Goal: Task Accomplishment & Management: Manage account settings

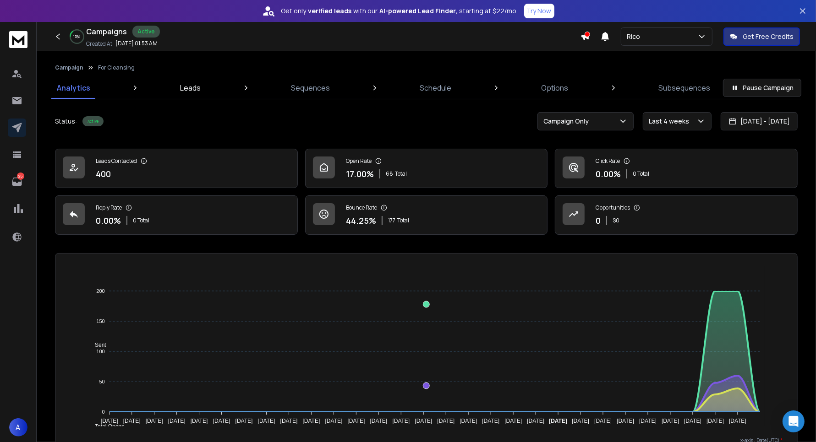
drag, startPoint x: 209, startPoint y: 76, endPoint x: 196, endPoint y: 82, distance: 15.4
click at [207, 76] on div "Campaign For Cleansing Analytics Leads Sequences Schedule Options Subsequences …" at bounding box center [426, 79] width 750 height 39
click at [191, 85] on p "Leads" at bounding box center [190, 87] width 21 height 11
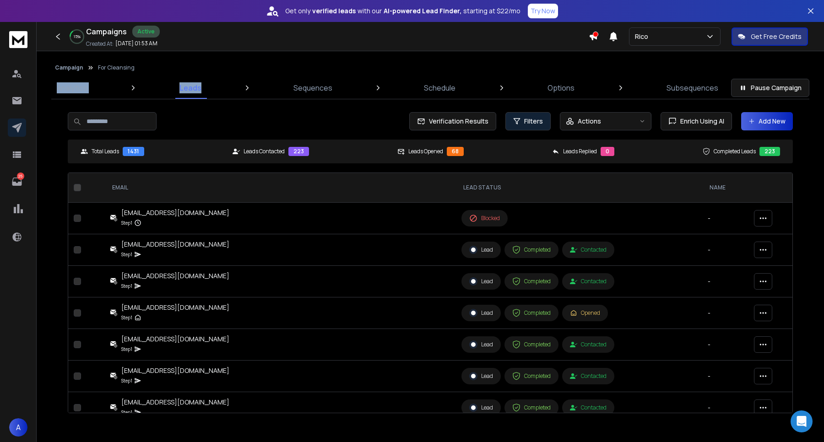
click at [525, 120] on span "Filters" at bounding box center [533, 121] width 19 height 9
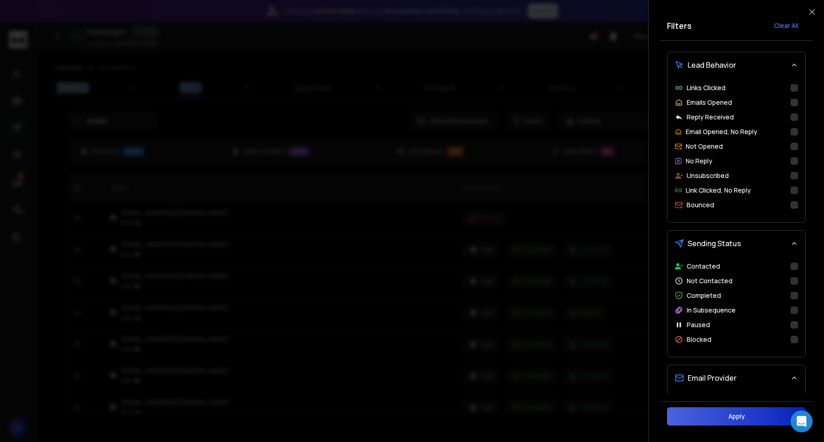
click at [791, 205] on button "Bounced" at bounding box center [794, 205] width 7 height 7
click at [732, 411] on button "Apply" at bounding box center [736, 417] width 139 height 18
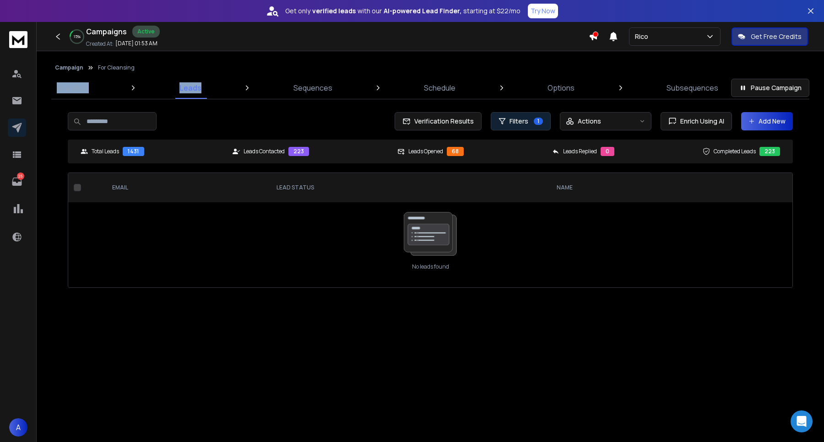
click at [524, 124] on span "Filters" at bounding box center [519, 121] width 19 height 9
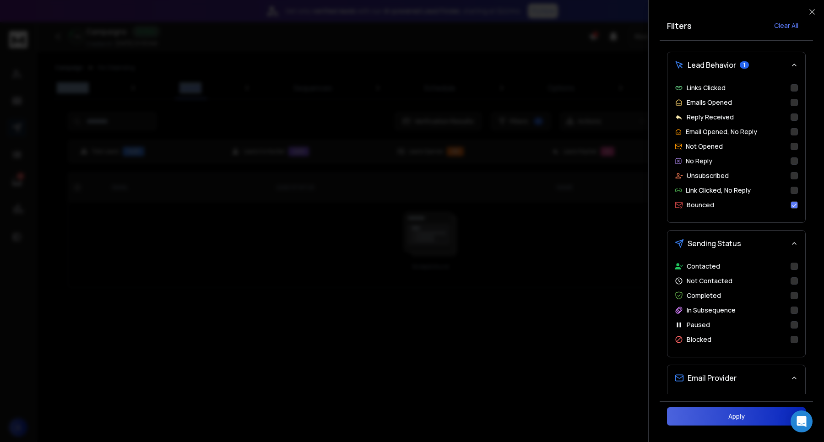
click at [791, 204] on button "Bounced" at bounding box center [794, 205] width 7 height 7
click at [732, 415] on button "Apply" at bounding box center [736, 417] width 139 height 18
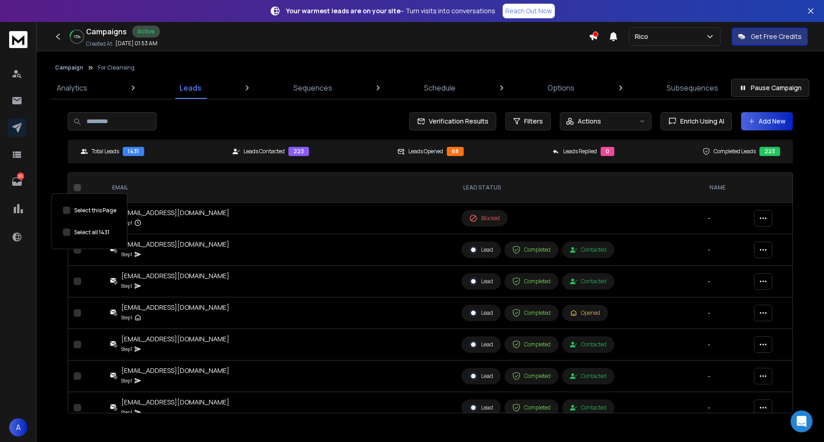
click at [77, 187] on button "Select this Page" at bounding box center [77, 187] width 7 height 7
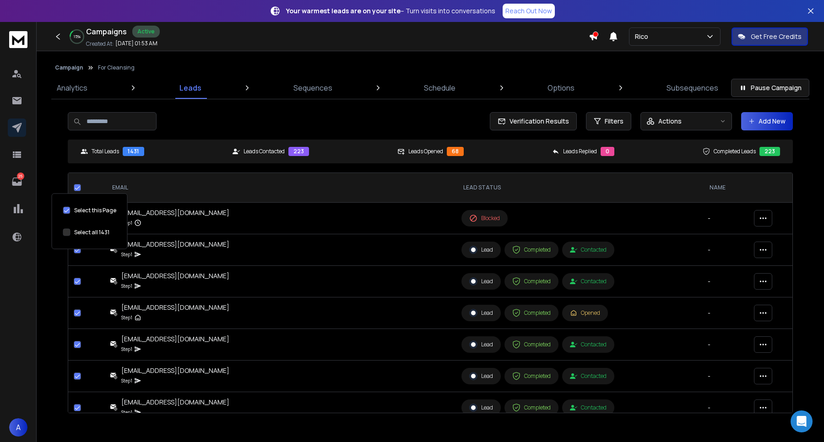
click at [82, 230] on label "Select all 1431" at bounding box center [91, 232] width 35 height 7
click at [67, 230] on button "Select this Page" at bounding box center [66, 232] width 7 height 7
click at [604, 120] on button "Filters" at bounding box center [608, 121] width 45 height 18
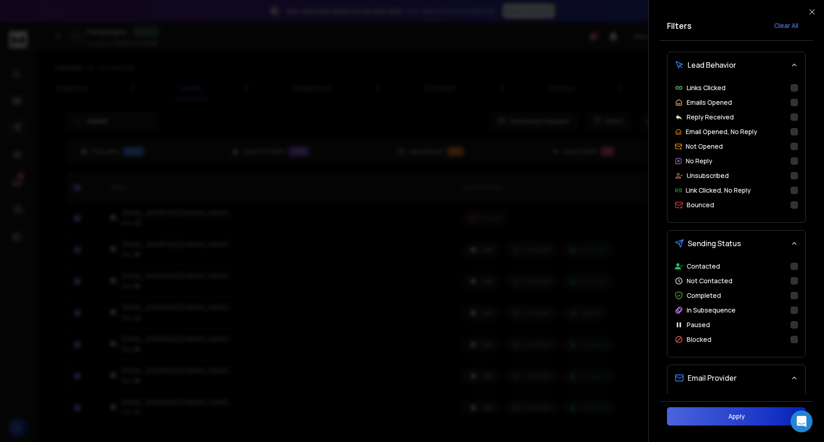
click at [791, 265] on button "Contacted" at bounding box center [794, 266] width 7 height 7
click at [740, 409] on button "Apply" at bounding box center [736, 417] width 139 height 18
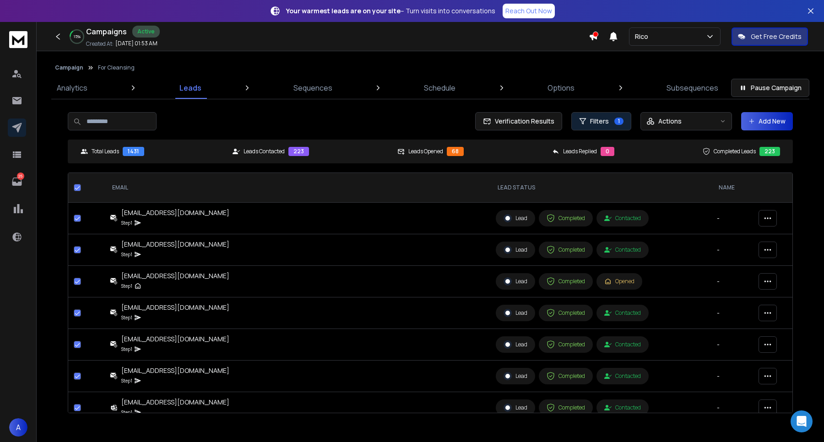
click at [601, 120] on span "Filters" at bounding box center [599, 121] width 19 height 9
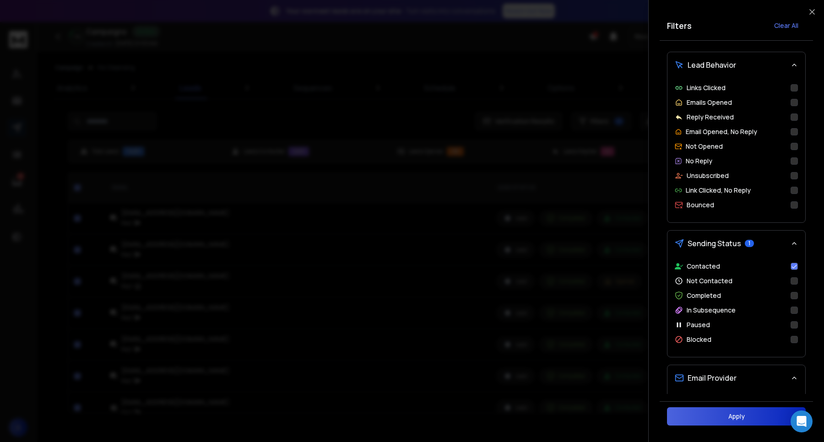
click at [791, 264] on button "Contacted" at bounding box center [794, 266] width 7 height 7
click at [752, 420] on button "Apply" at bounding box center [736, 417] width 139 height 18
